Goal: Task Accomplishment & Management: Manage account settings

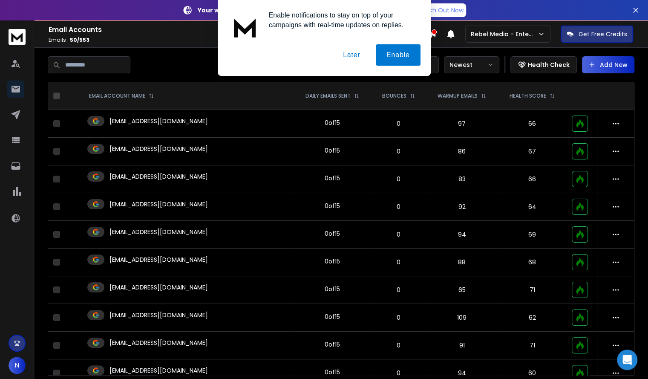
click at [356, 56] on button "Later" at bounding box center [351, 54] width 38 height 21
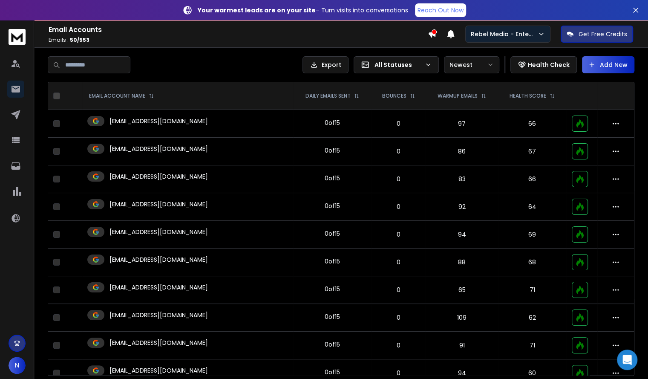
click at [518, 35] on p "Rebel Media - Enterprise" at bounding box center [504, 34] width 67 height 9
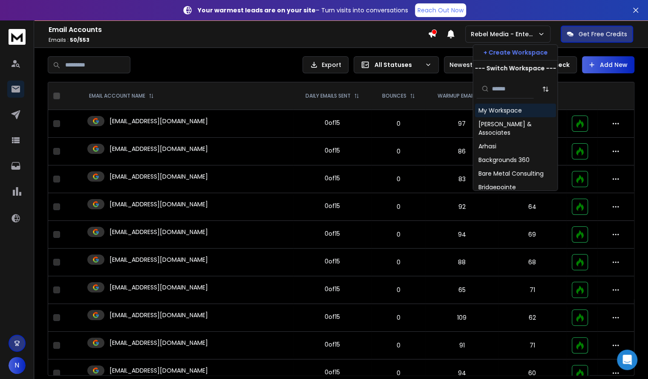
click at [339, 41] on p "Emails : 50 / 553" at bounding box center [238, 40] width 379 height 7
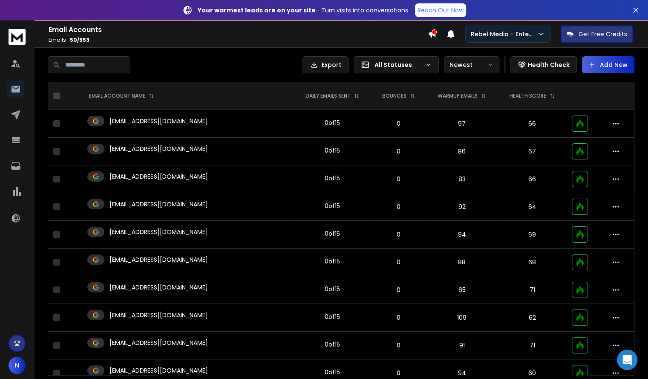
click at [509, 30] on p "Rebel Media - Enterprise" at bounding box center [504, 34] width 67 height 9
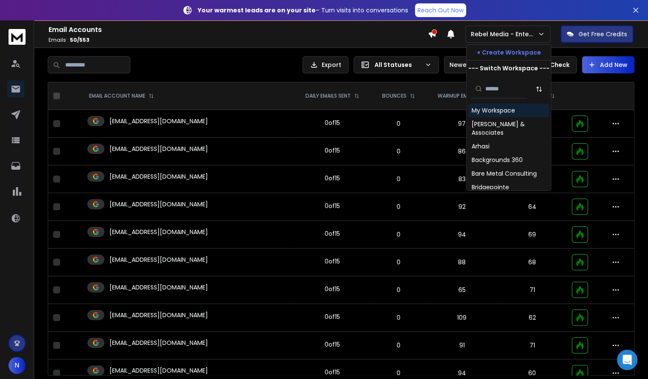
click at [323, 38] on p "Emails : 50 / 553" at bounding box center [238, 40] width 379 height 7
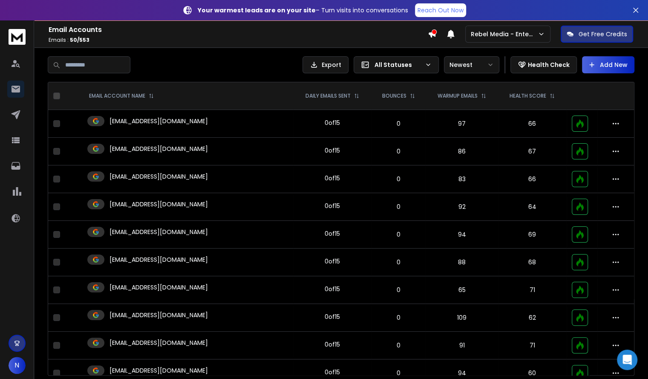
click at [271, 66] on div at bounding box center [173, 64] width 250 height 17
click at [277, 68] on div at bounding box center [173, 64] width 250 height 17
click at [297, 135] on tr "[EMAIL_ADDRESS][DOMAIN_NAME] 0 of 15 0 97 66" at bounding box center [341, 124] width 586 height 28
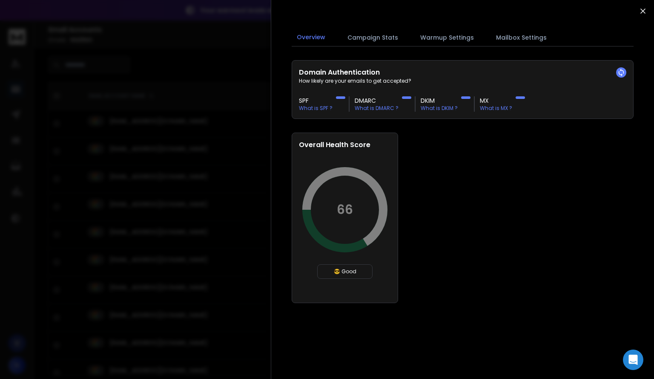
click at [639, 10] on icon "button" at bounding box center [643, 11] width 9 height 9
